Goal: Task Accomplishment & Management: Manage account settings

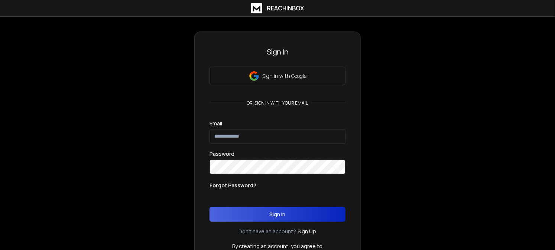
type input "**********"
click at [270, 217] on button "Sign In" at bounding box center [278, 214] width 136 height 15
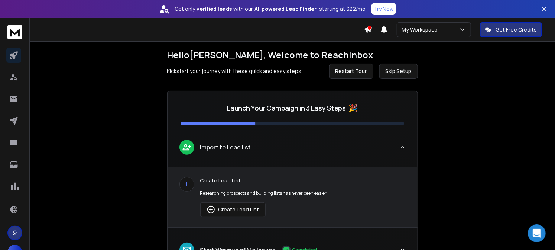
scroll to position [16, 0]
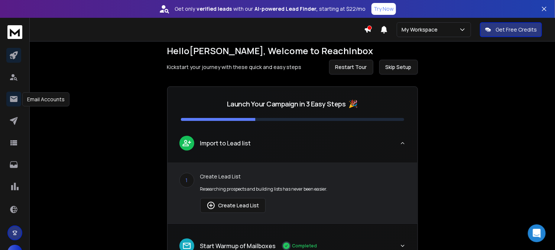
click at [12, 100] on icon at bounding box center [13, 99] width 7 height 6
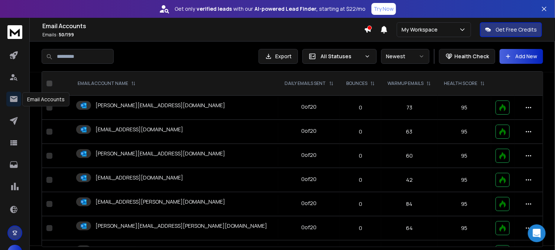
click at [212, 42] on div "Export All Statuses Newest Health Check Add New EMAIL ACCOUNT NAME DAILY EMAILS…" at bounding box center [292, 148] width 525 height 213
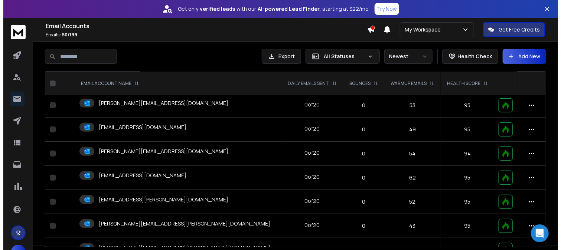
scroll to position [263, 0]
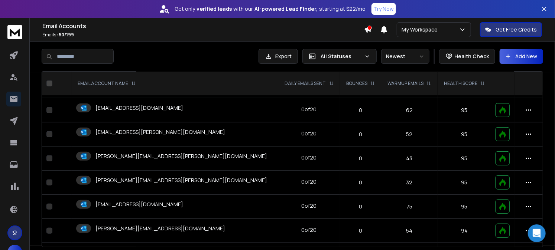
click at [302, 108] on div "0 of 20" at bounding box center [309, 109] width 15 height 7
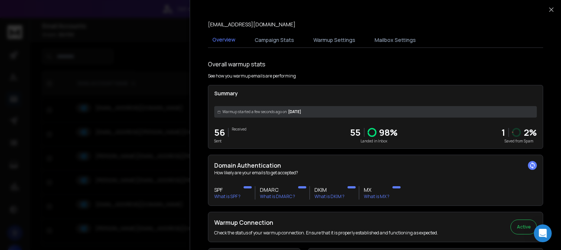
click at [398, 36] on button "Mailbox Settings" at bounding box center [395, 40] width 50 height 16
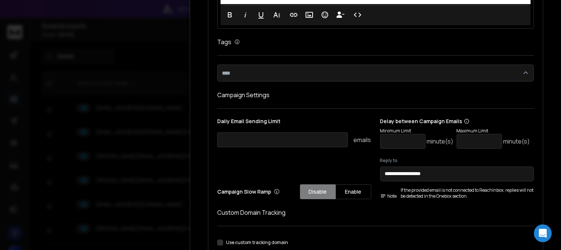
scroll to position [215, 0]
